Goal: Task Accomplishment & Management: Use online tool/utility

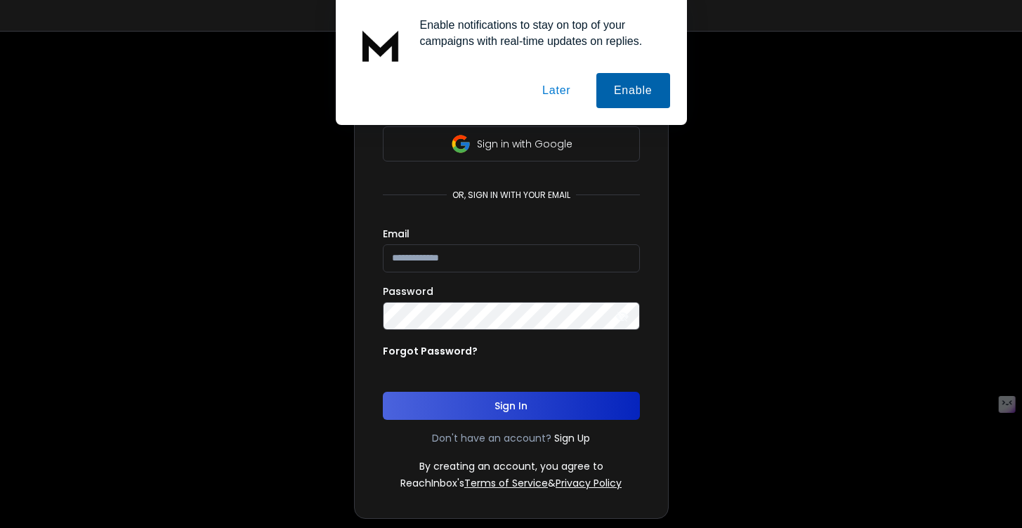
click at [626, 94] on button "Enable" at bounding box center [633, 90] width 74 height 35
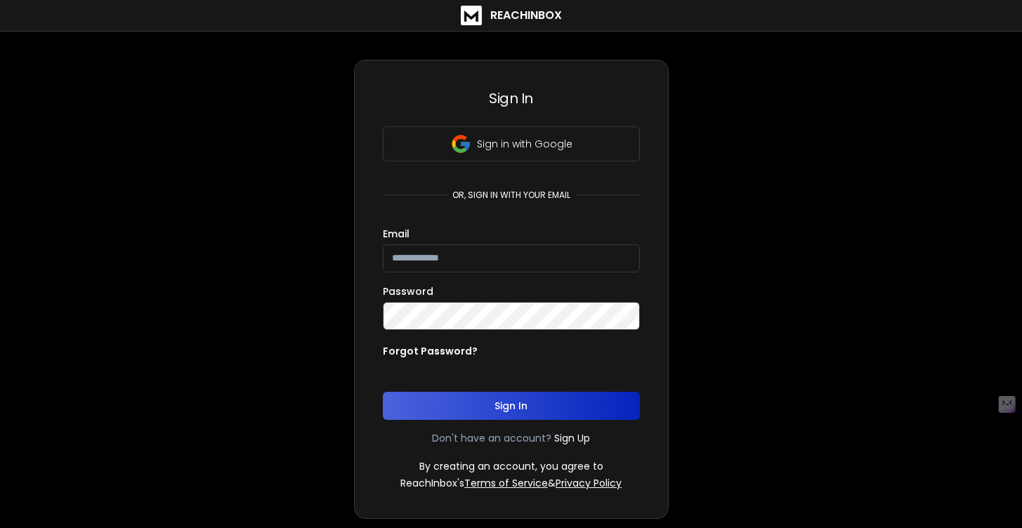
click at [463, 256] on input "email" at bounding box center [511, 258] width 257 height 28
click at [451, 263] on input "email" at bounding box center [511, 258] width 257 height 28
type input "**********"
click at [520, 404] on button "Sign In" at bounding box center [511, 406] width 257 height 28
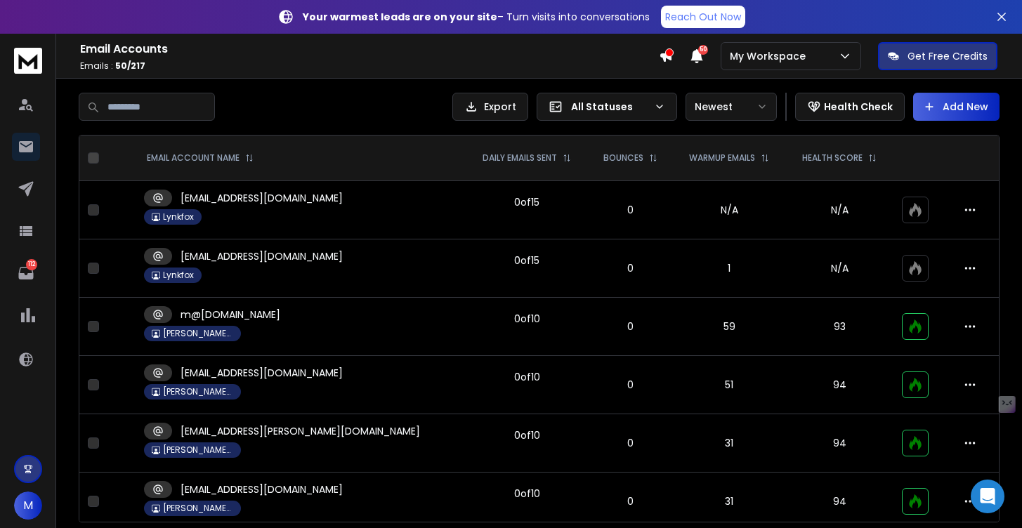
click at [1003, 17] on icon at bounding box center [1001, 17] width 13 height 13
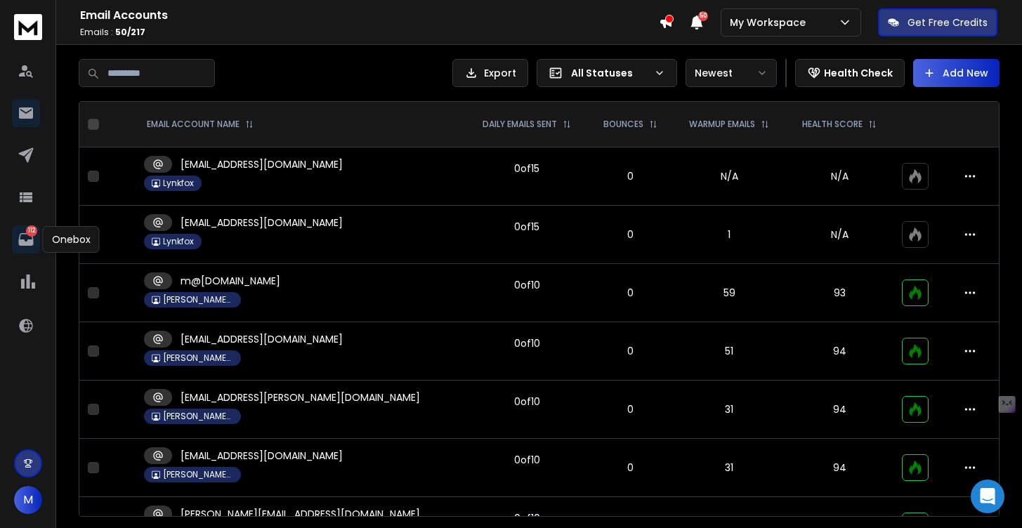
click at [25, 246] on icon at bounding box center [26, 239] width 17 height 17
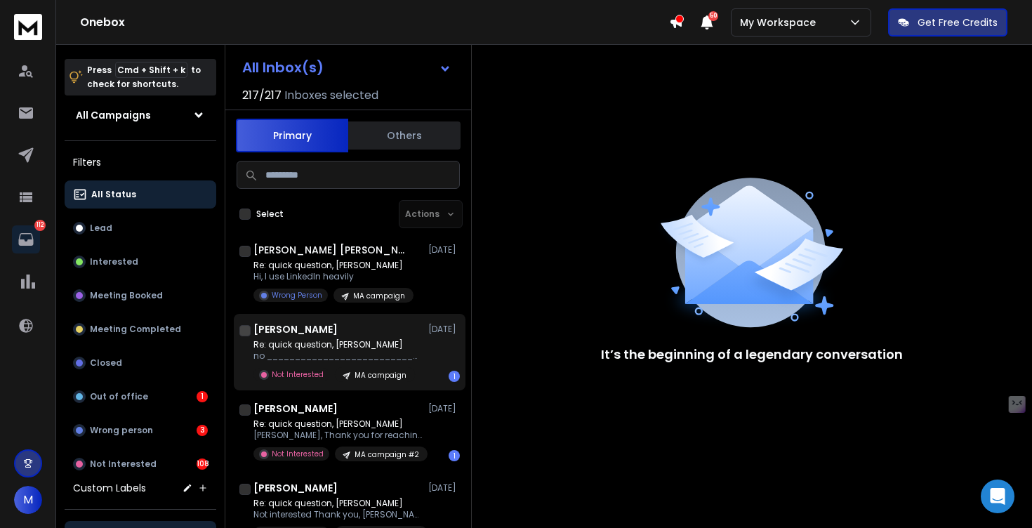
scroll to position [955, 0]
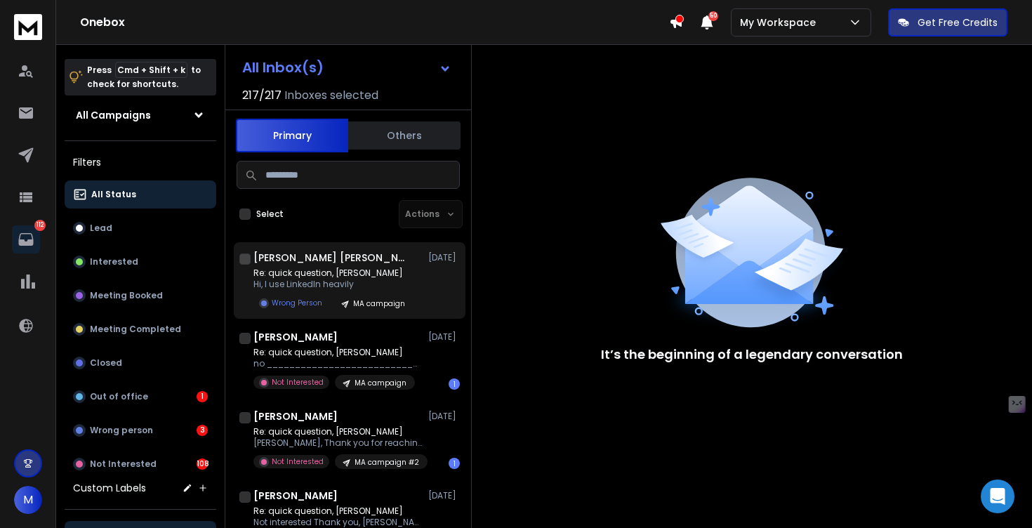
click at [381, 277] on p "Re: quick question, [PERSON_NAME]" at bounding box center [333, 273] width 160 height 11
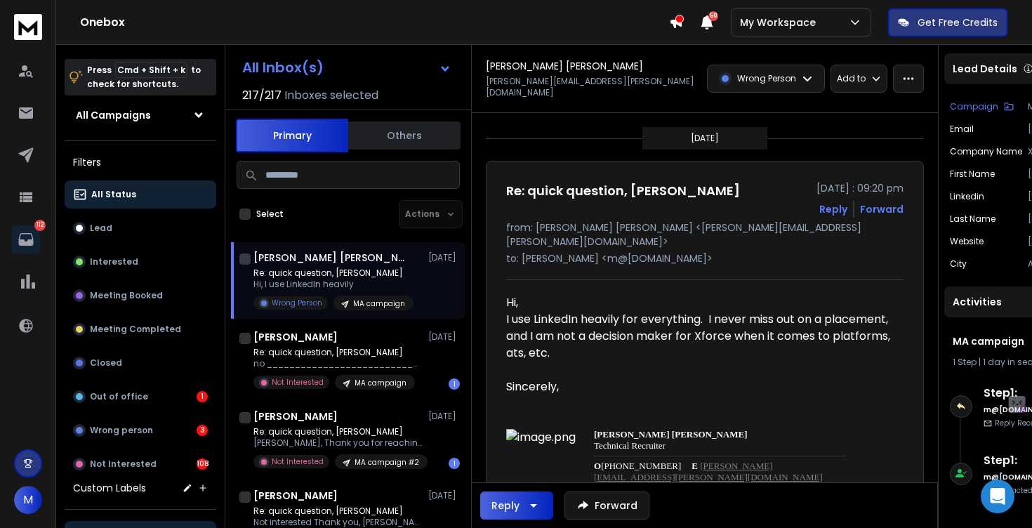
click at [629, 311] on div "Hi, I use LinkedIn heavily for everything. I never miss out on a placement, and…" at bounding box center [699, 327] width 386 height 67
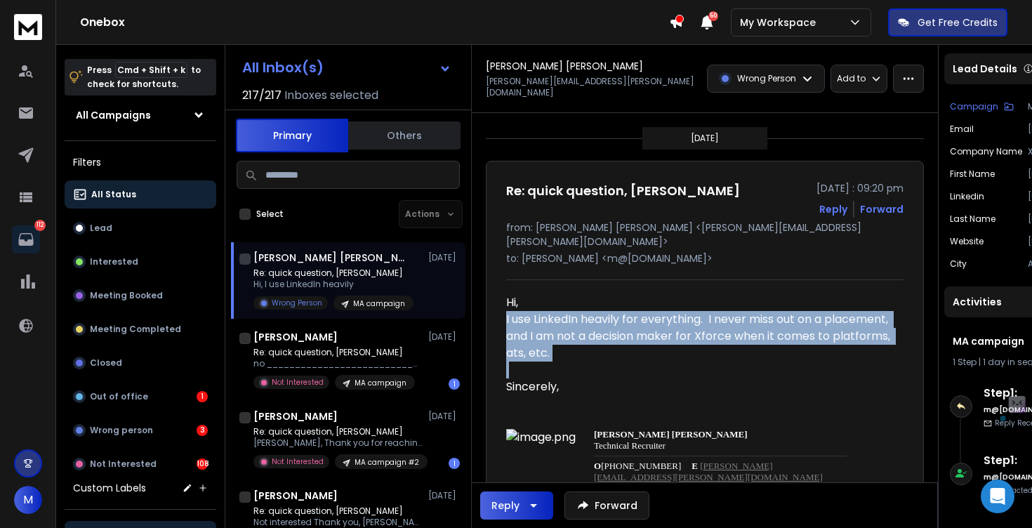
click at [629, 311] on div "Hi, I use LinkedIn heavily for everything. I never miss out on a placement, and…" at bounding box center [699, 327] width 386 height 67
click at [629, 324] on div "Hi, I use LinkedIn heavily for everything. I never miss out on a placement, and…" at bounding box center [699, 327] width 386 height 67
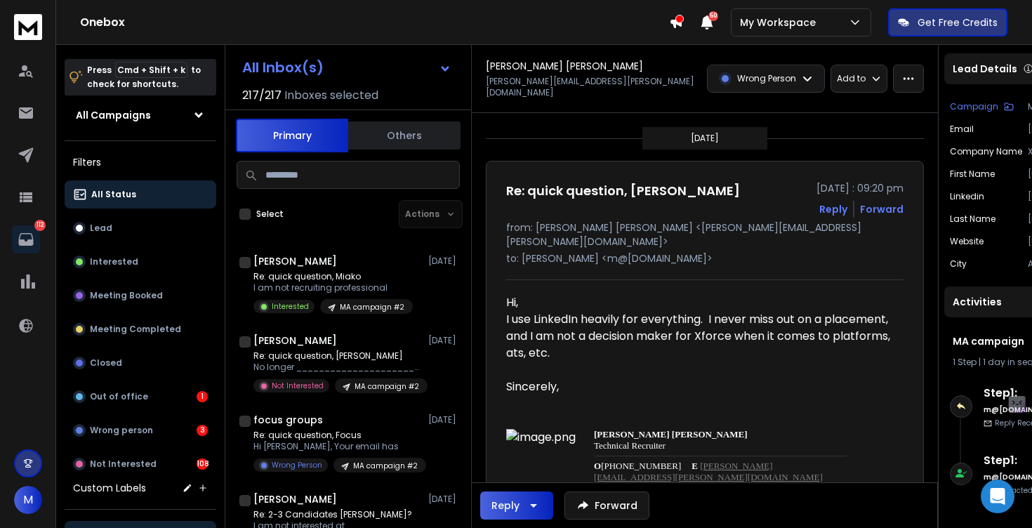
scroll to position [2133, 0]
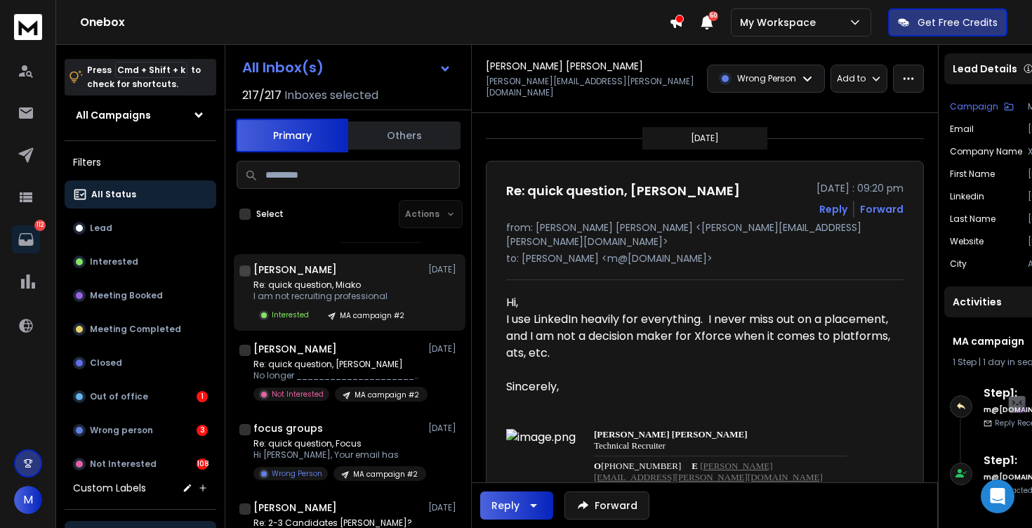
click at [347, 305] on div "Re: quick question, Miako I am not recruiting professional Interested MA campai…" at bounding box center [332, 300] width 159 height 43
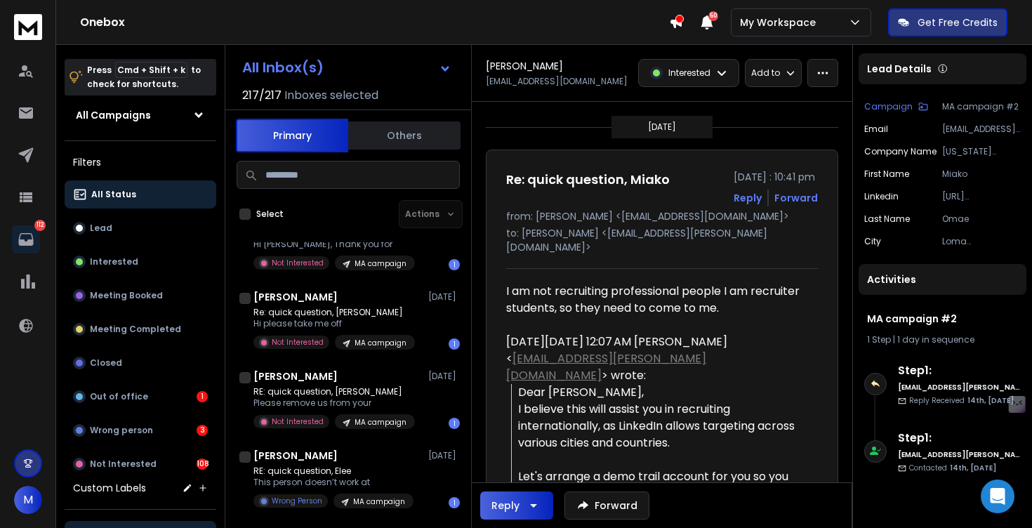
scroll to position [0, 0]
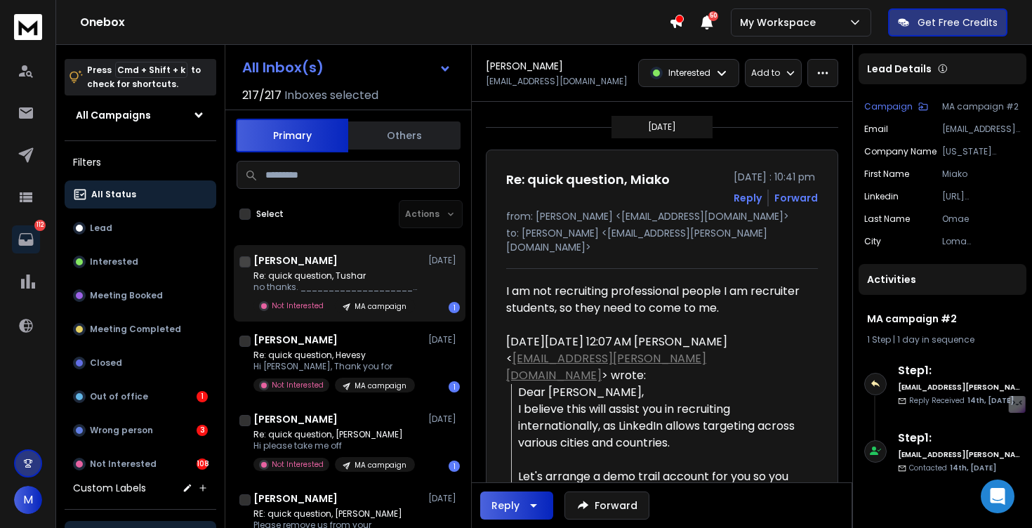
click at [341, 289] on p "no thanks. ________________________________ From: [PERSON_NAME]" at bounding box center [337, 287] width 169 height 11
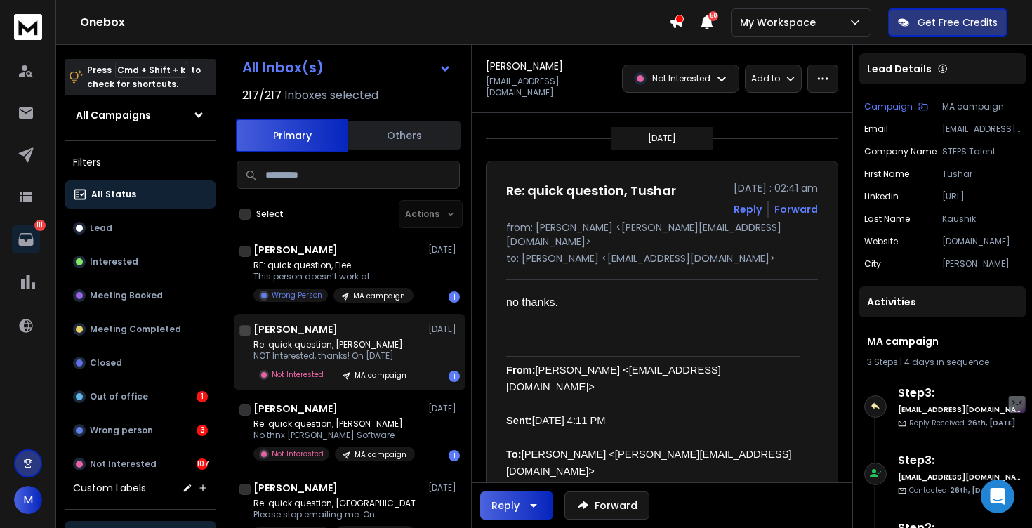
scroll to position [329, 0]
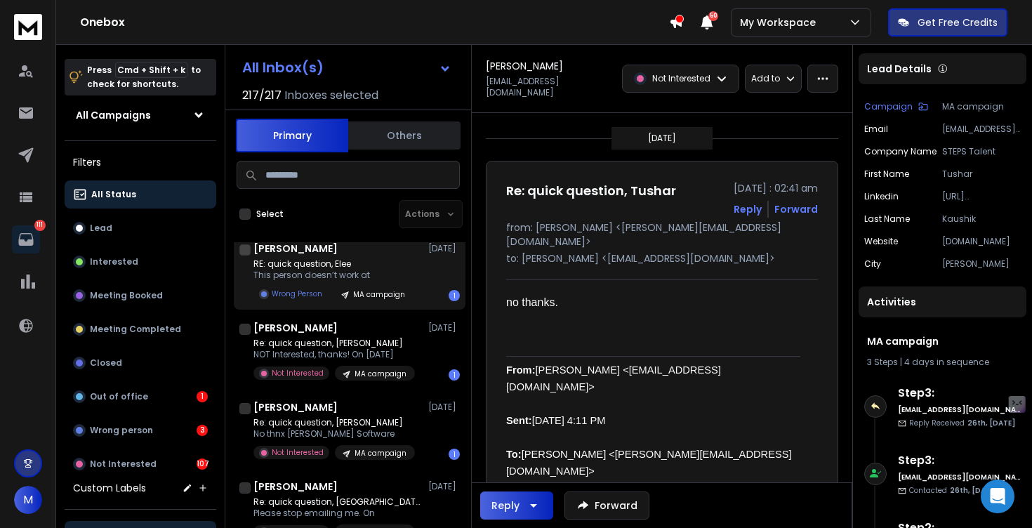
click at [305, 277] on p "This person doesn’t work at" at bounding box center [333, 275] width 160 height 11
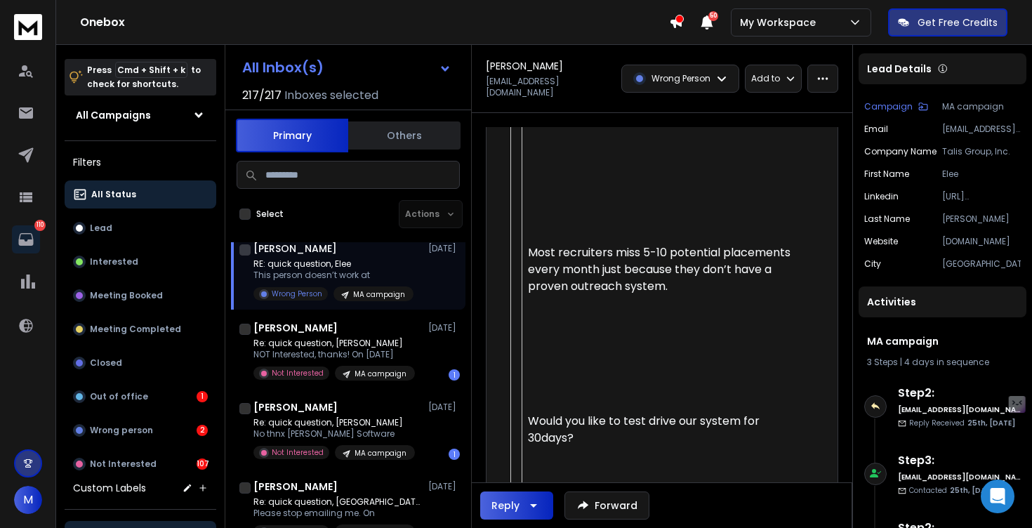
scroll to position [1438, 0]
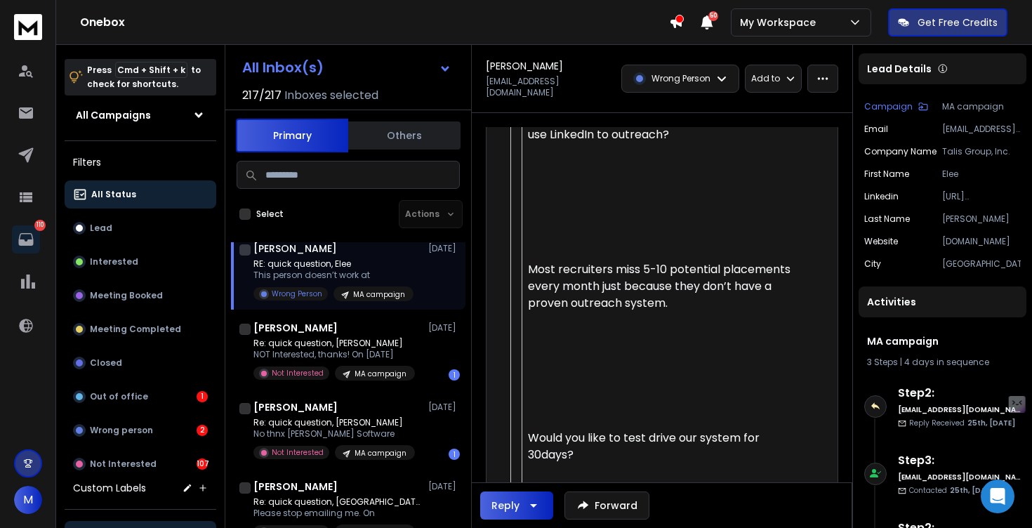
click at [574, 266] on p "Most recruiters miss 5-10 potential placements every month just because they do…" at bounding box center [667, 286] width 279 height 51
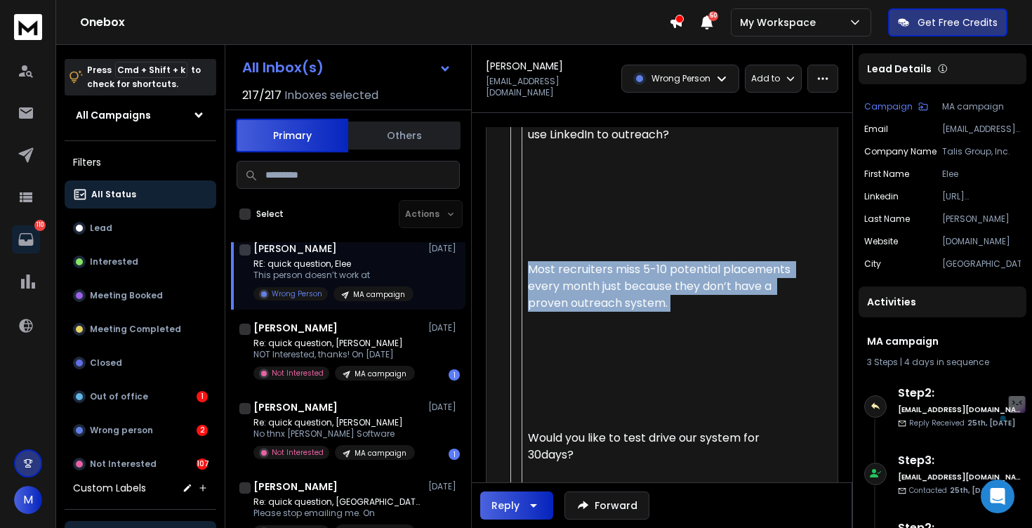
click at [574, 266] on p "Most recruiters miss 5-10 potential placements every month just because they do…" at bounding box center [667, 286] width 279 height 51
click at [559, 125] on p "Hey Elee, See you're recruiter in, just curious if you use LinkedIn to outreach?" at bounding box center [667, 127] width 279 height 34
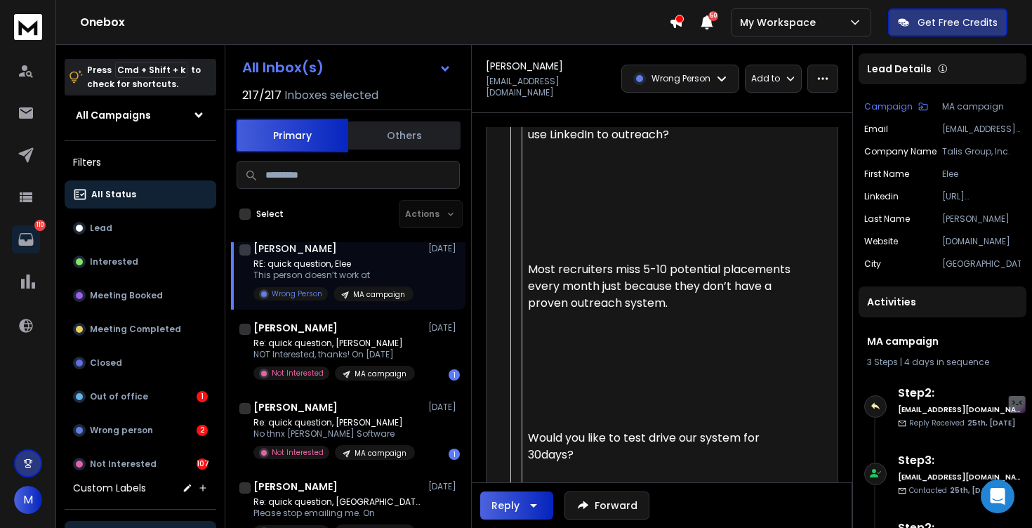
click at [559, 125] on p "Hey Elee, See you're recruiter in, just curious if you use LinkedIn to outreach?" at bounding box center [667, 127] width 279 height 34
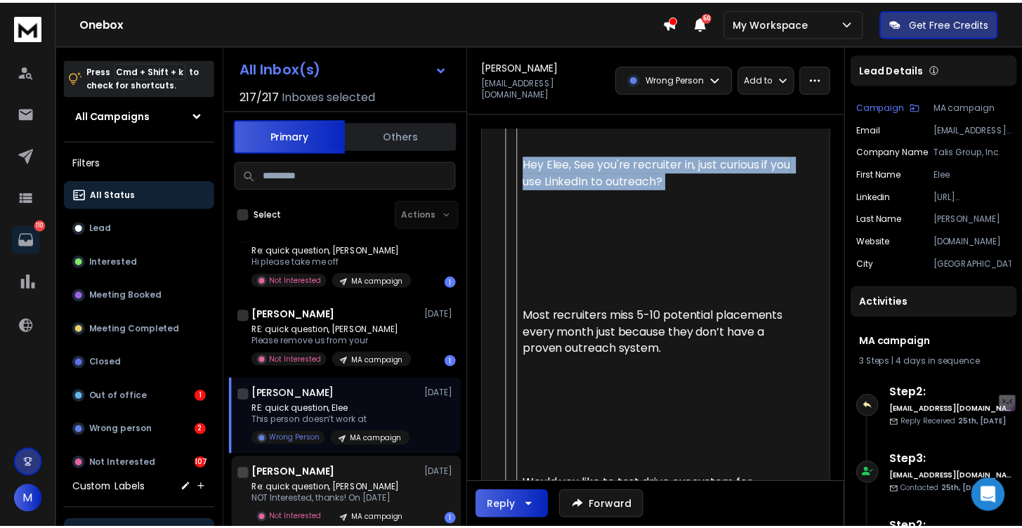
scroll to position [0, 0]
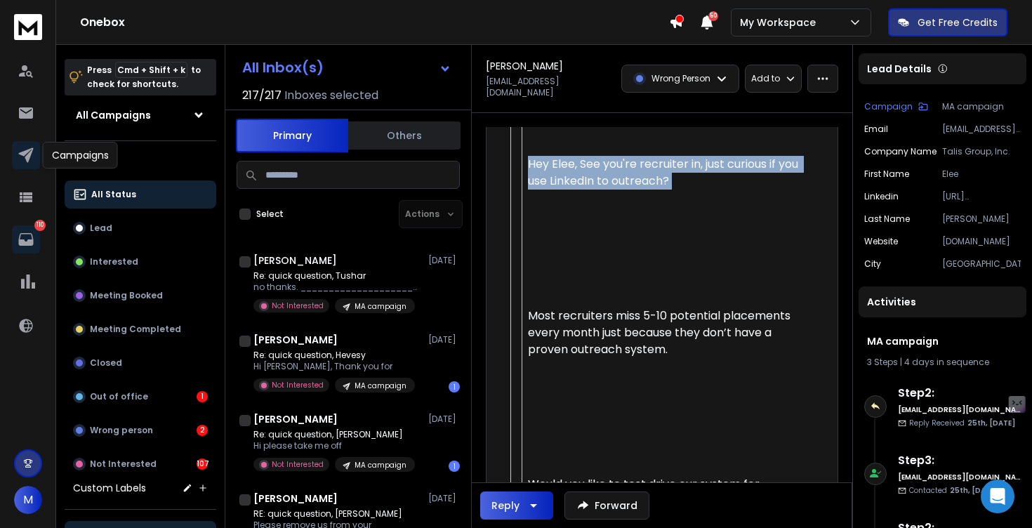
click at [20, 145] on link at bounding box center [26, 155] width 28 height 28
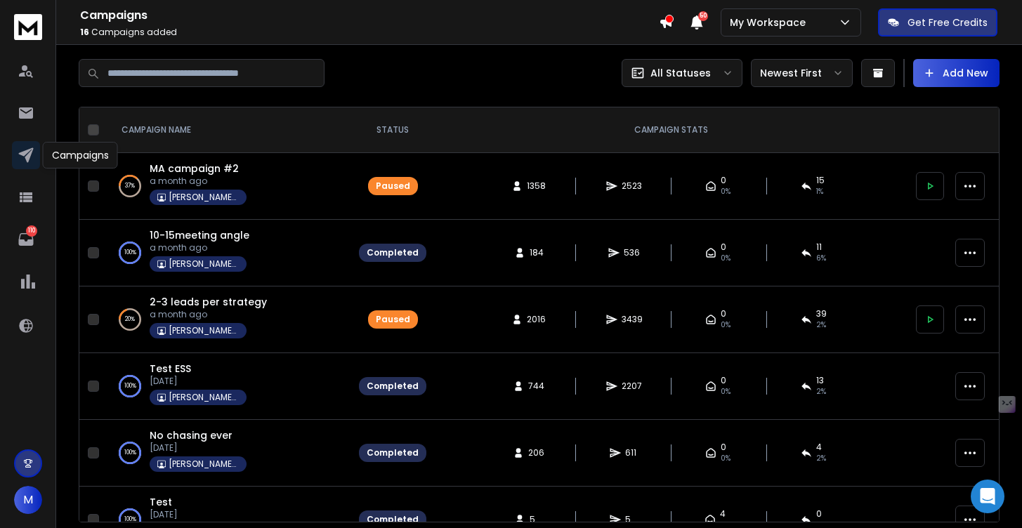
click at [658, 19] on h1 "Campaigns" at bounding box center [369, 15] width 579 height 17
click at [668, 20] on div at bounding box center [669, 19] width 8 height 8
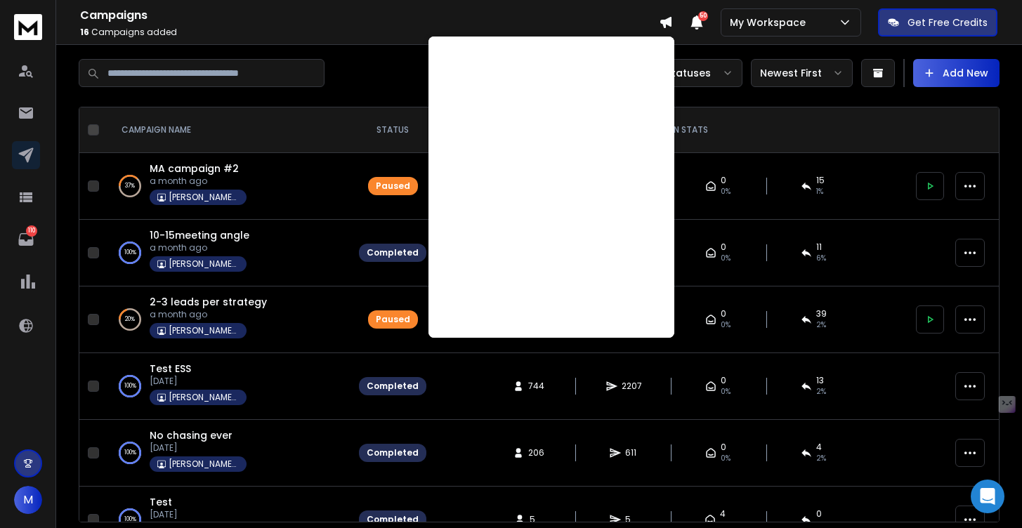
click at [642, 17] on h1 "Campaigns" at bounding box center [369, 15] width 579 height 17
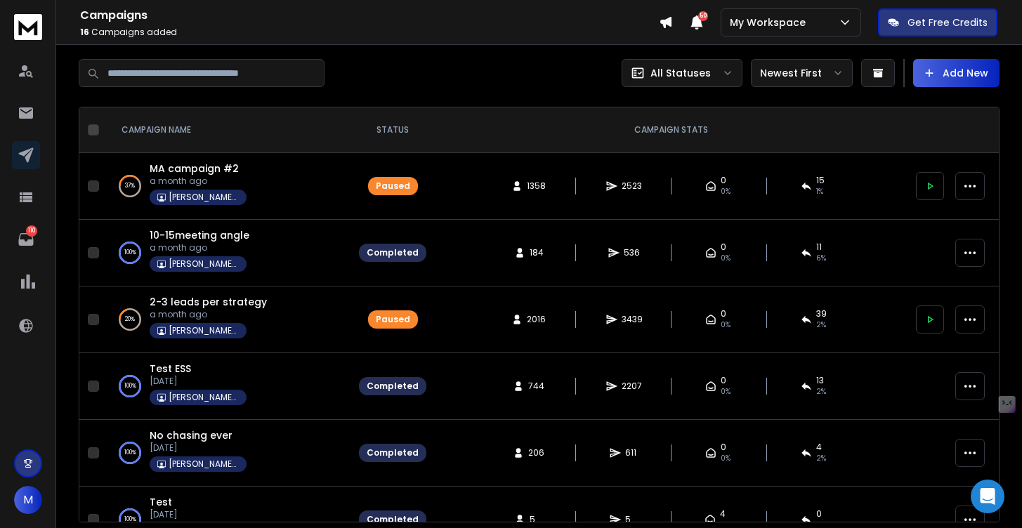
click at [678, 17] on div "50 My Workspace Get Free Credits" at bounding box center [828, 22] width 338 height 28
click at [662, 22] on icon at bounding box center [665, 22] width 11 height 11
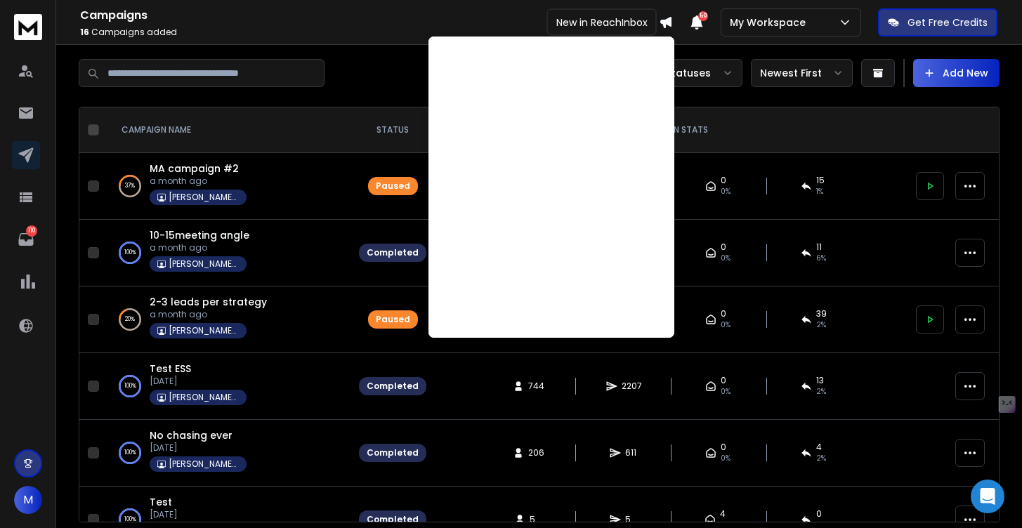
click at [640, 20] on div "New in ReachInbox" at bounding box center [602, 22] width 110 height 27
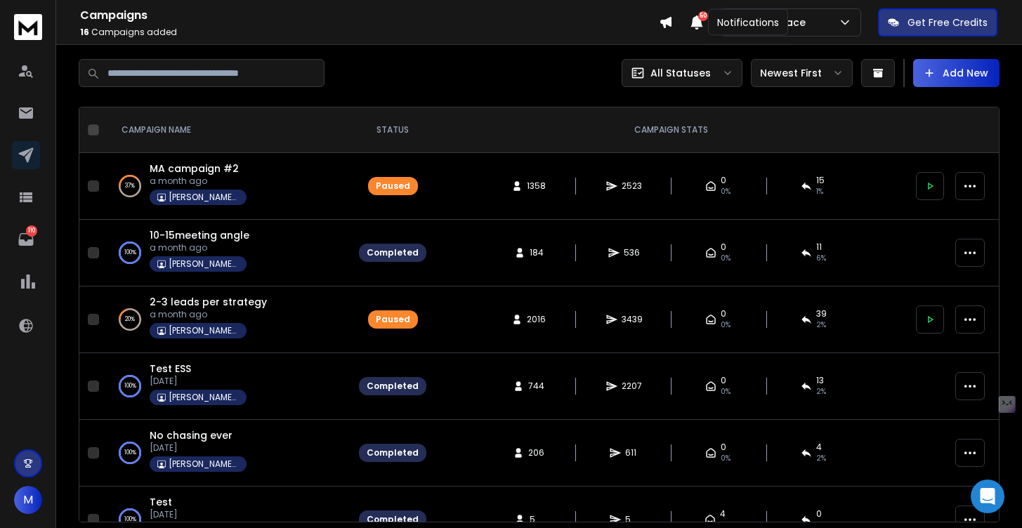
click at [696, 20] on icon at bounding box center [696, 22] width 13 height 14
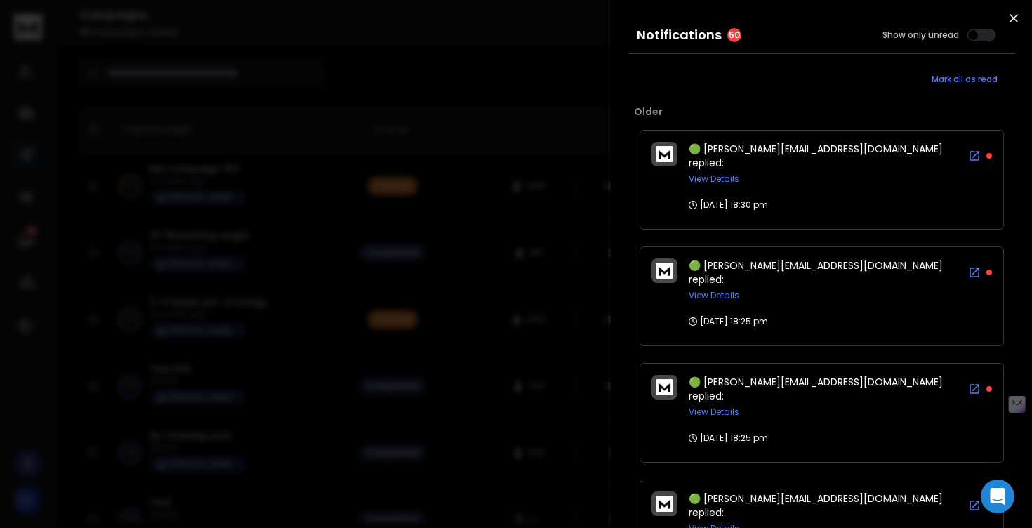
click at [1010, 22] on icon "button" at bounding box center [1014, 18] width 14 height 14
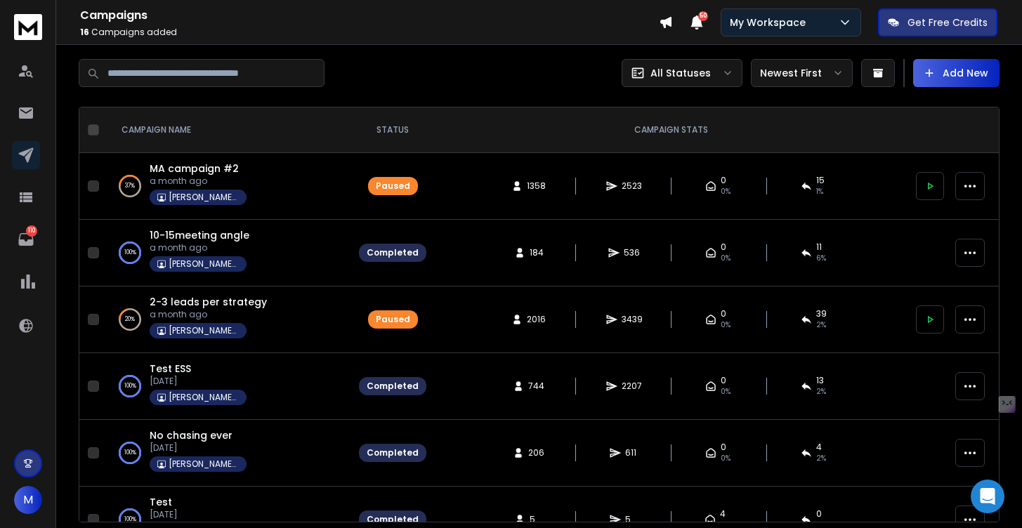
click at [783, 16] on p "My Workspace" at bounding box center [769, 22] width 81 height 14
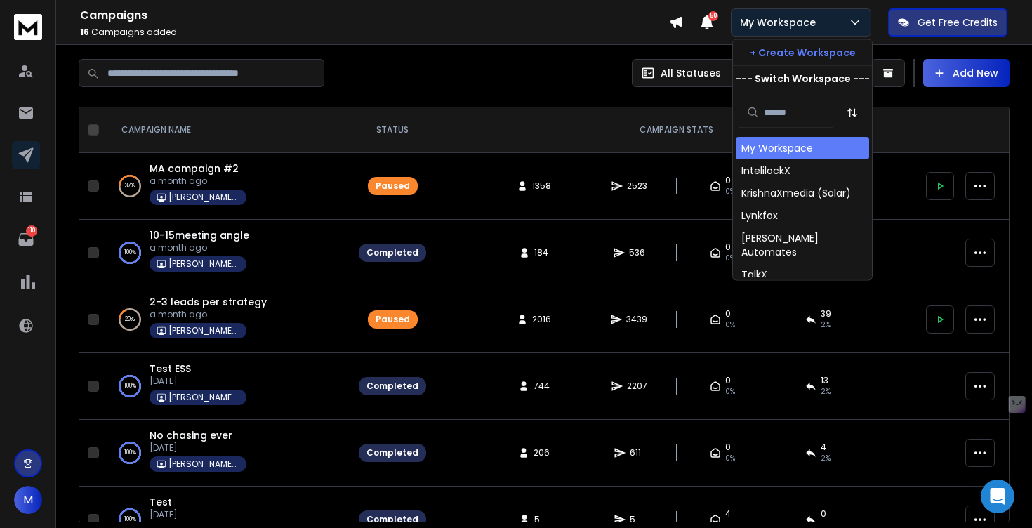
click at [783, 16] on p "My Workspace" at bounding box center [780, 22] width 81 height 14
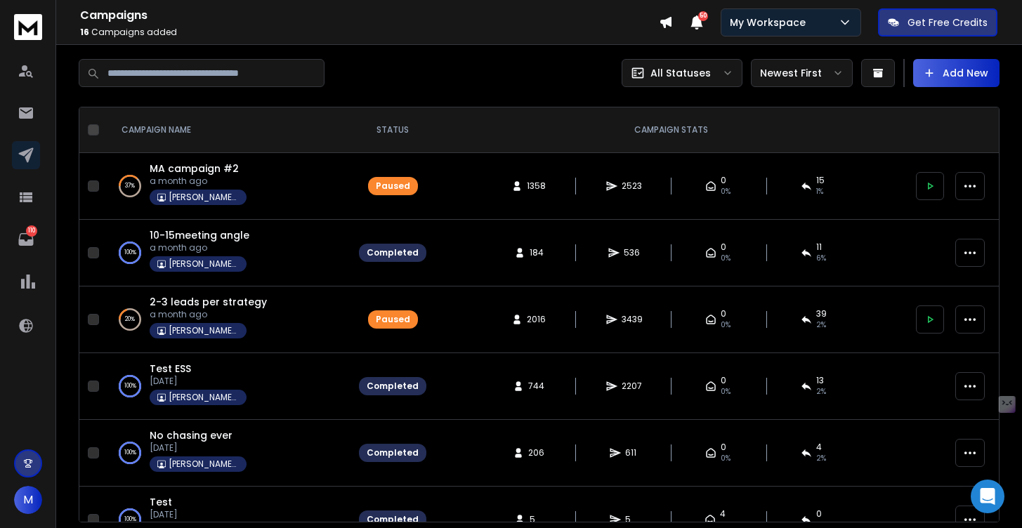
click at [783, 16] on p "My Workspace" at bounding box center [769, 22] width 81 height 14
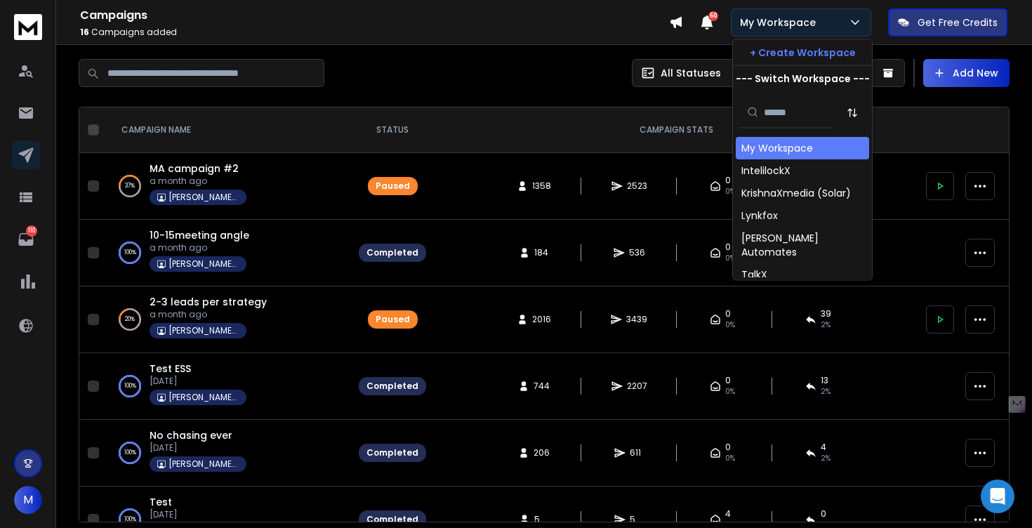
click at [783, 16] on p "My Workspace" at bounding box center [780, 22] width 81 height 14
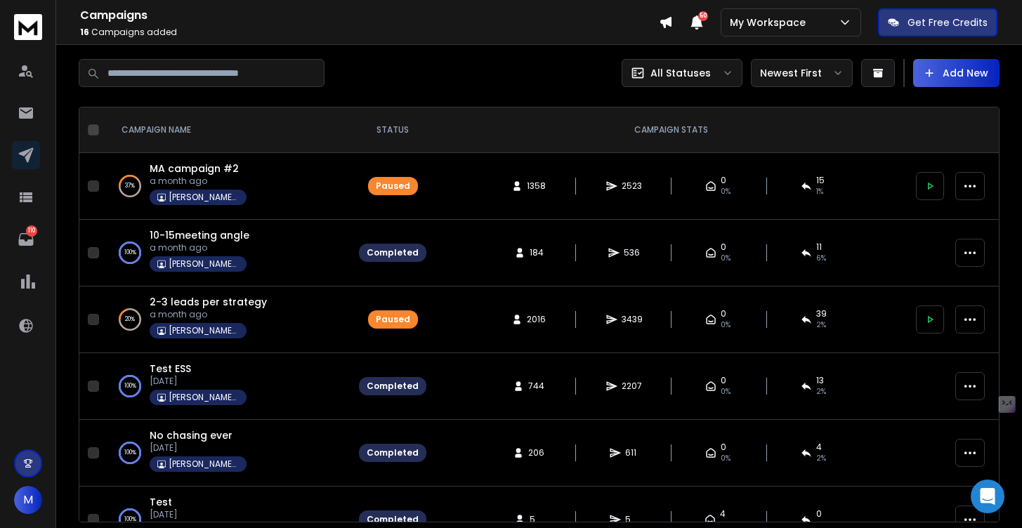
click at [187, 173] on span "MA campaign #2" at bounding box center [194, 168] width 89 height 14
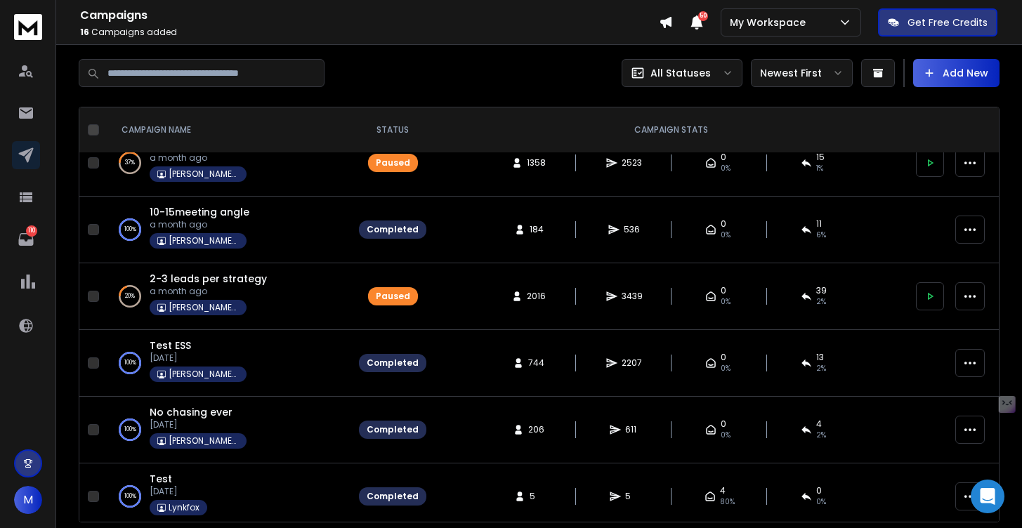
scroll to position [21, 0]
